Goal: Task Accomplishment & Management: Manage account settings

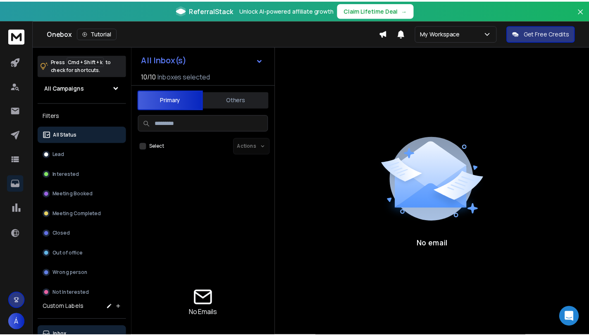
scroll to position [159, 0]
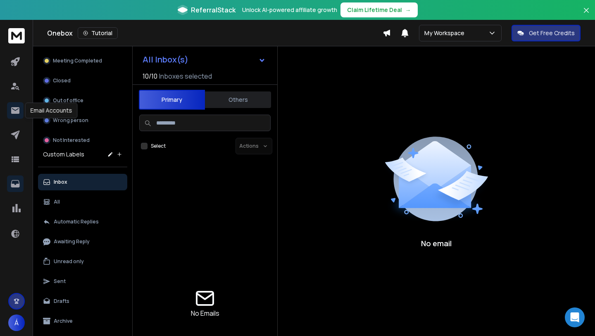
click at [12, 112] on icon at bounding box center [15, 110] width 8 height 7
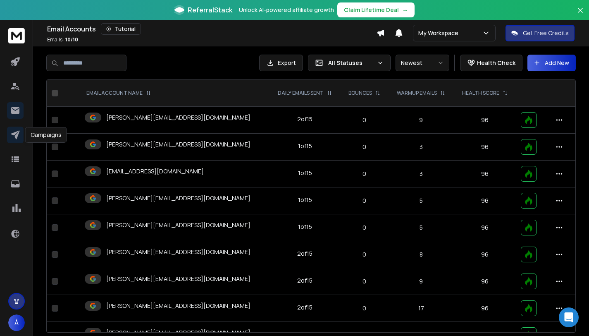
click at [14, 133] on icon at bounding box center [15, 135] width 9 height 9
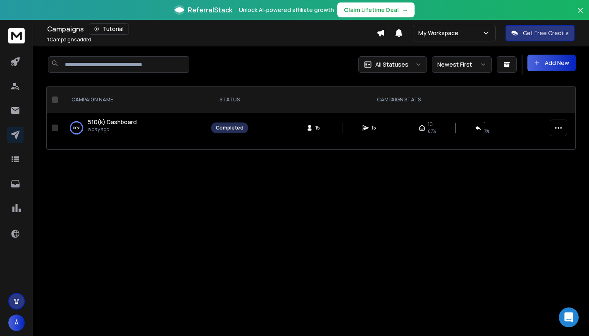
click at [133, 121] on span "510(k) Dashboard" at bounding box center [112, 122] width 49 height 8
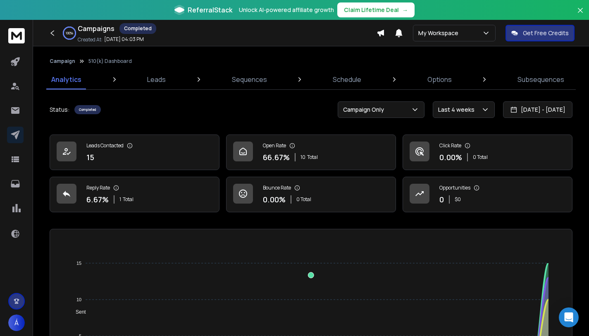
click at [323, 81] on div "Analytics Leads Sequences Schedule Options Subsequences" at bounding box center [307, 79] width 523 height 20
click at [328, 79] on link "Schedule" at bounding box center [347, 79] width 38 height 20
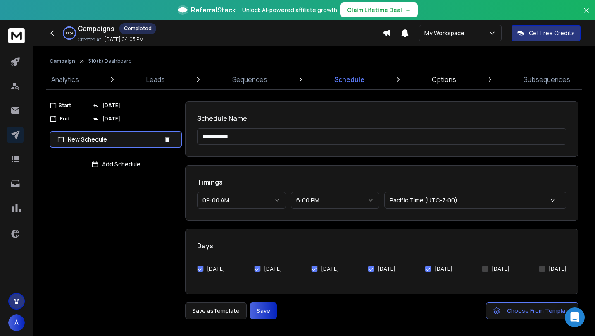
click at [433, 73] on link "Options" at bounding box center [444, 79] width 34 height 20
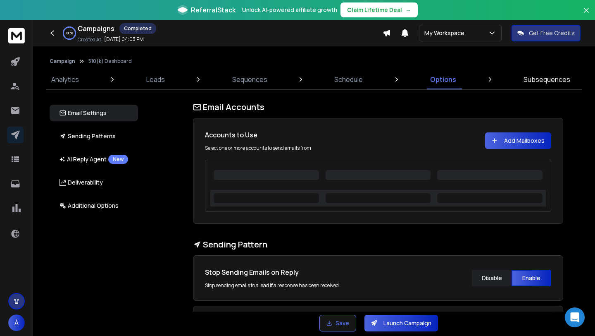
click at [570, 73] on link "Subsequences" at bounding box center [547, 79] width 57 height 20
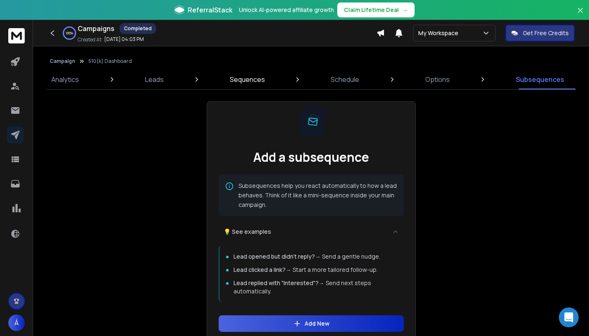
click at [258, 82] on p "Sequences" at bounding box center [247, 79] width 35 height 10
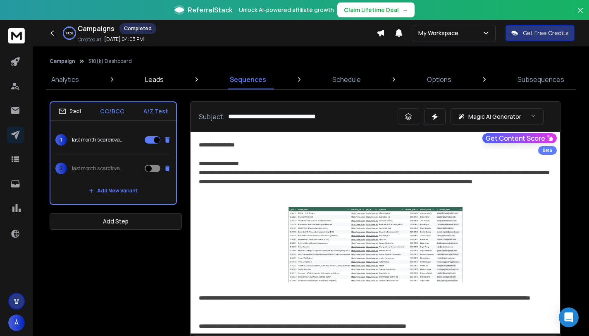
click at [156, 79] on p "Leads" at bounding box center [154, 79] width 19 height 10
